Goal: Task Accomplishment & Management: Manage account settings

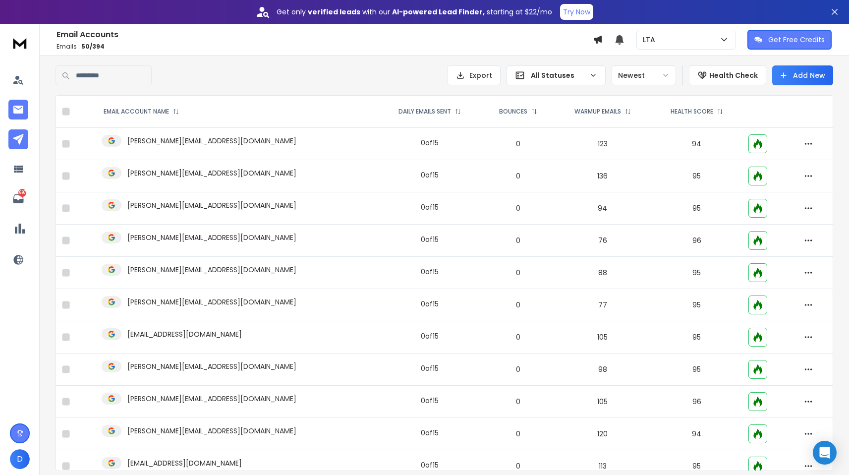
click at [27, 134] on body "Get only verified leads with our AI-powered Lead Finder, starting at $22/mo Try…" at bounding box center [424, 237] width 849 height 475
click at [22, 135] on icon at bounding box center [18, 139] width 10 height 10
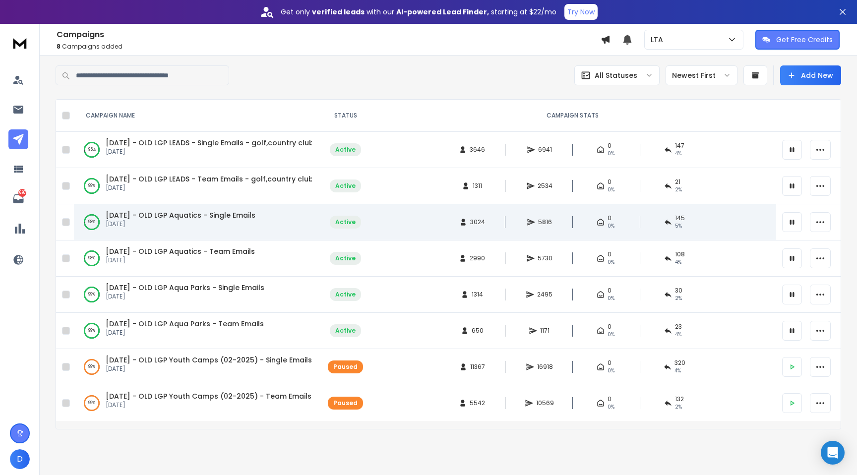
click at [216, 216] on span "[DATE] - OLD LGP Aquatics - Single Emails" at bounding box center [181, 215] width 150 height 10
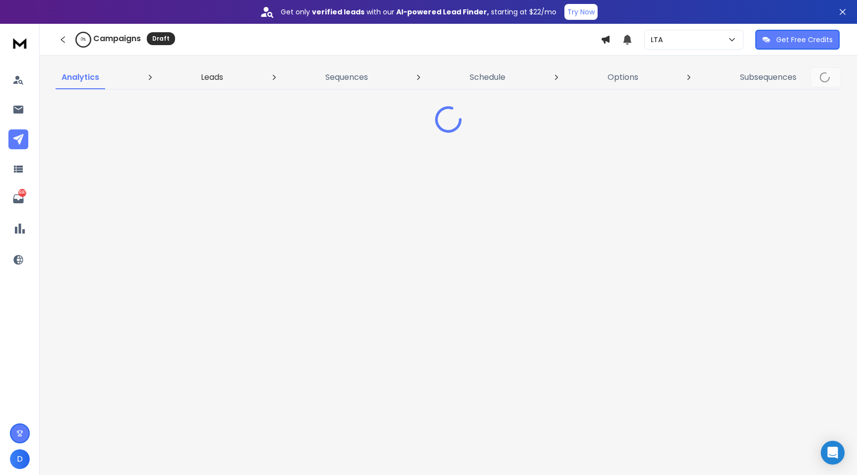
click at [216, 84] on link "Leads" at bounding box center [212, 77] width 34 height 24
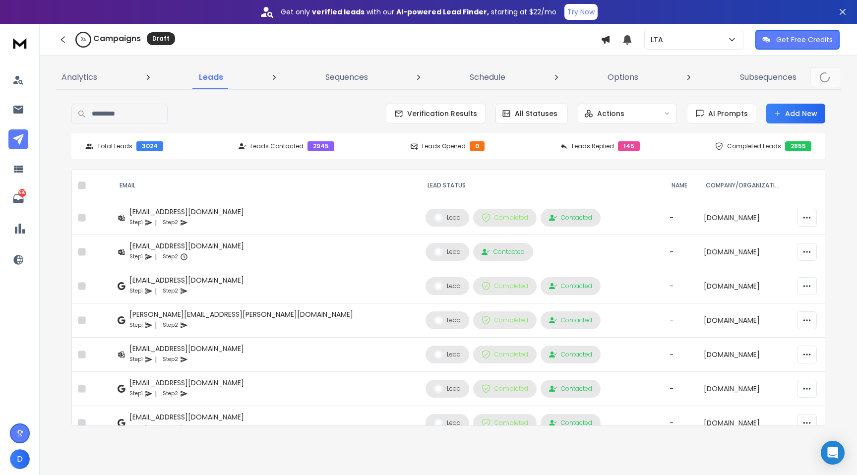
scroll to position [2, 0]
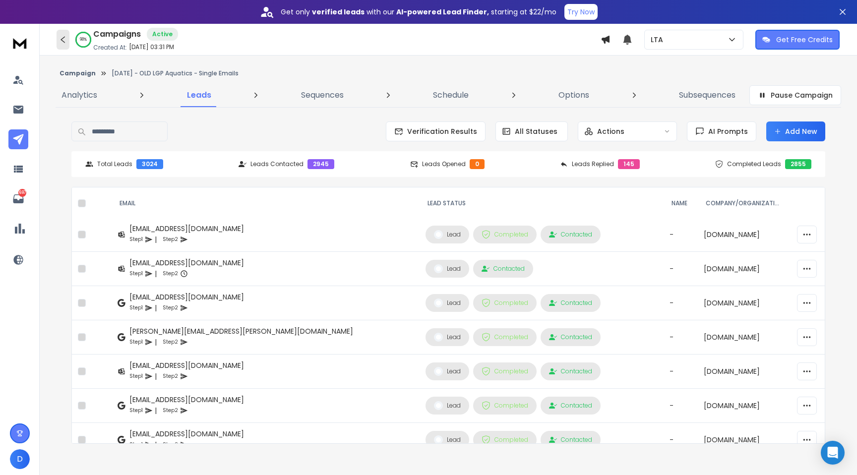
click at [58, 45] on button at bounding box center [63, 40] width 13 height 20
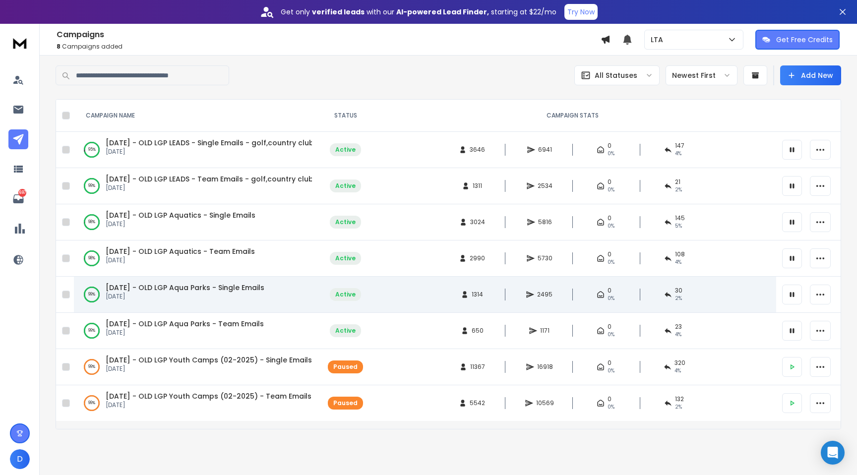
click at [237, 292] on p "[DATE]" at bounding box center [185, 296] width 159 height 8
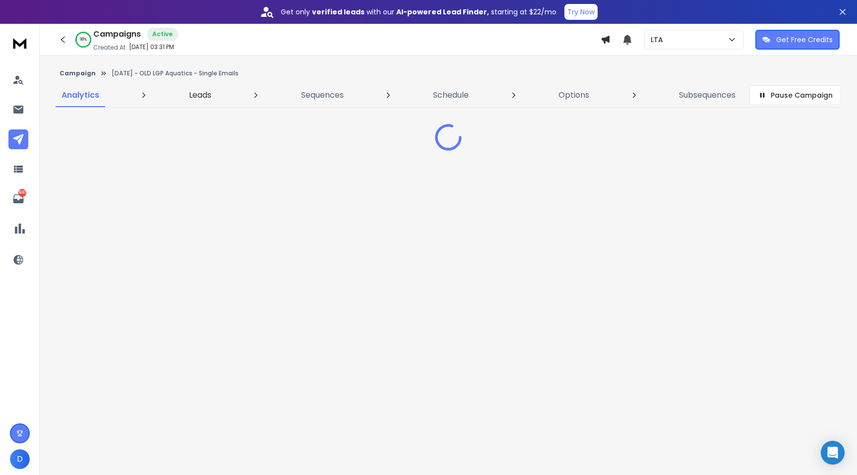
click at [203, 101] on link "Leads" at bounding box center [200, 95] width 34 height 24
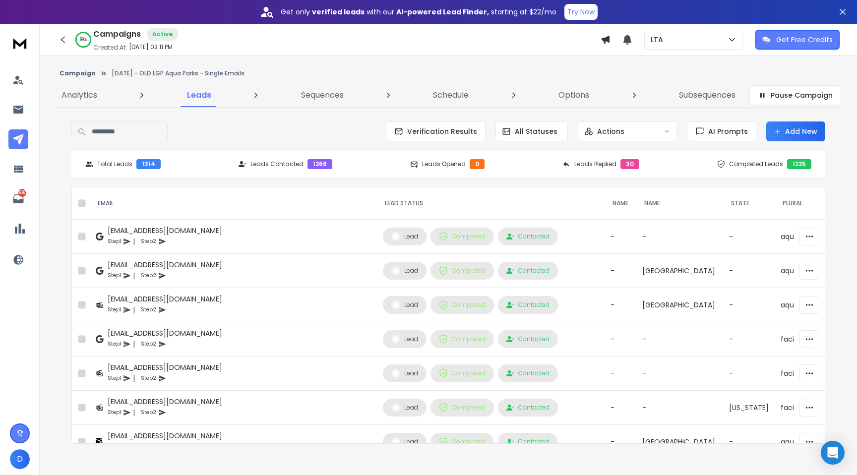
click at [26, 137] on link at bounding box center [18, 139] width 20 height 20
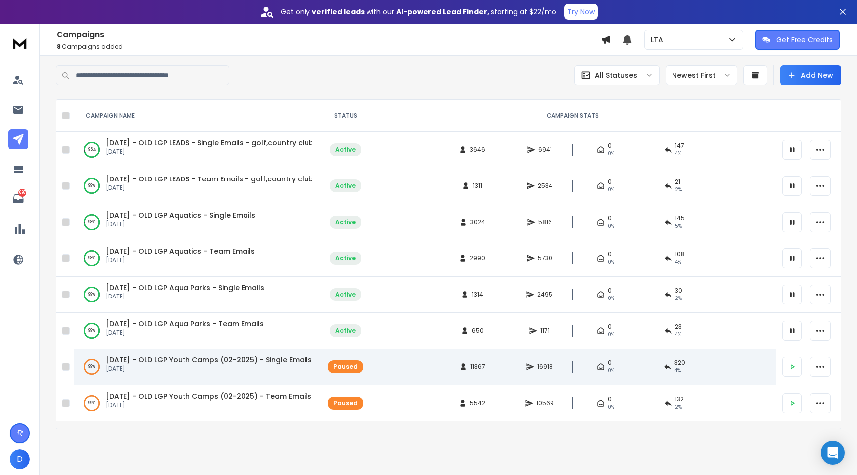
click at [217, 362] on span "[DATE] - OLD LGP Youth Camps (02-2025) - Single Emails" at bounding box center [209, 360] width 206 height 10
